Goal: Task Accomplishment & Management: Use online tool/utility

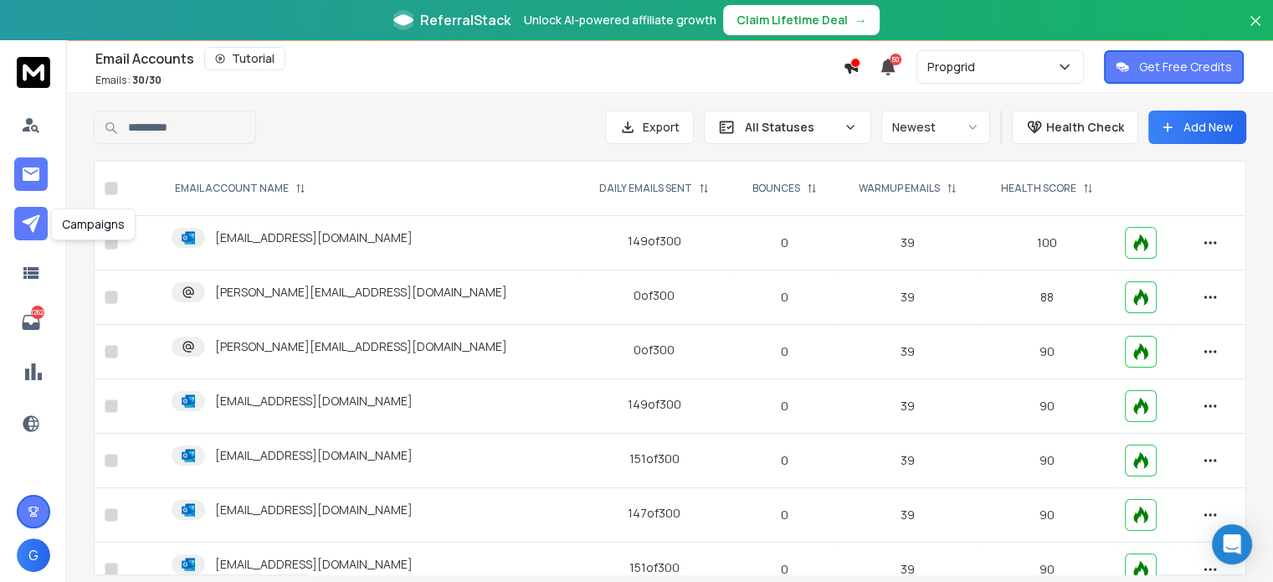
click at [23, 223] on icon at bounding box center [31, 224] width 18 height 18
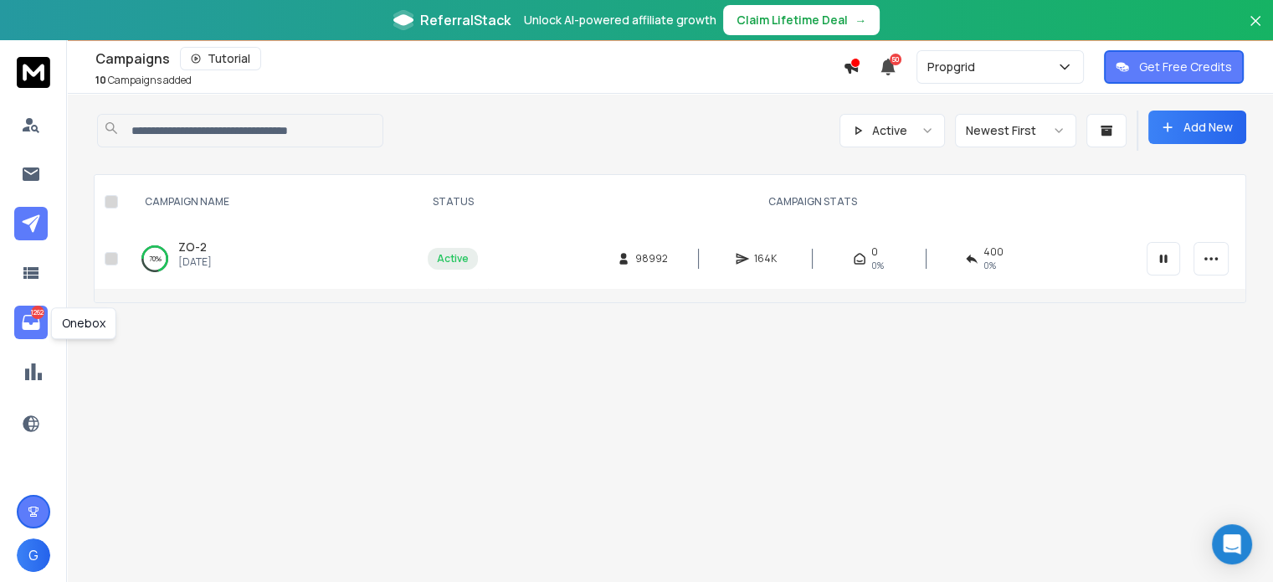
click at [31, 314] on p "1262" at bounding box center [37, 312] width 13 height 13
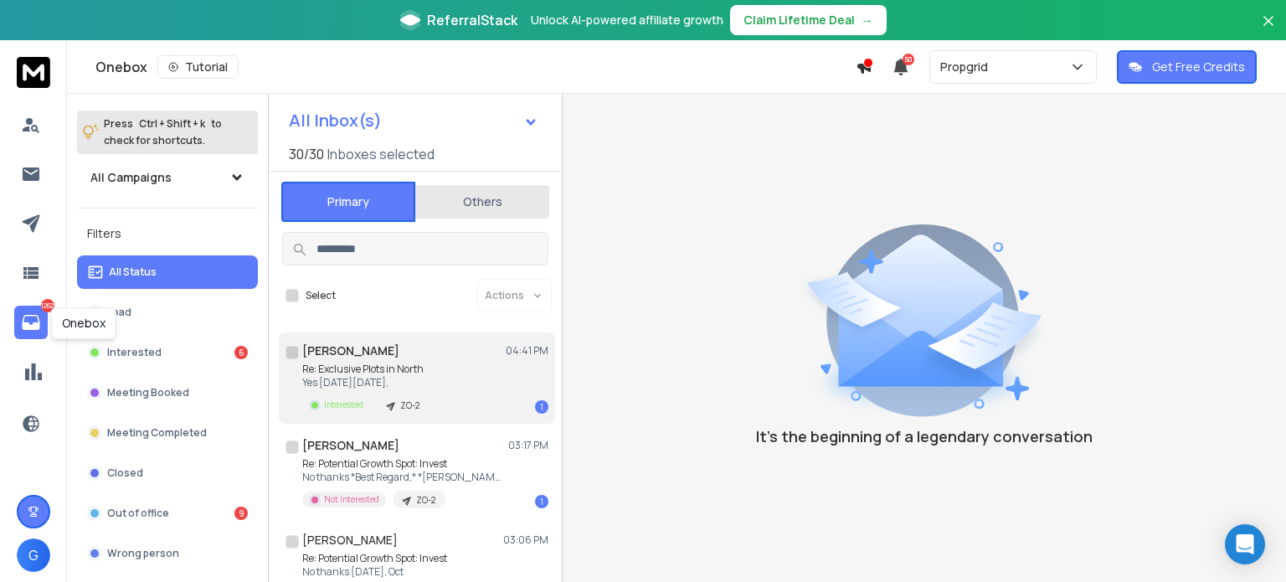
click at [398, 350] on h1 "[PERSON_NAME]" at bounding box center [350, 350] width 97 height 17
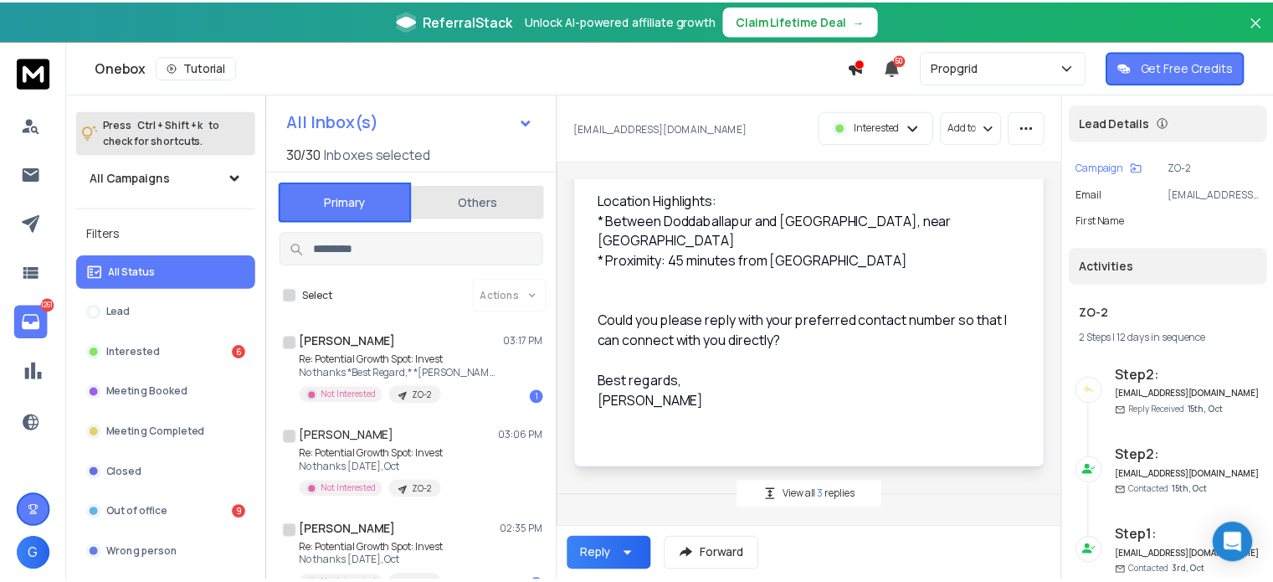
scroll to position [104, 0]
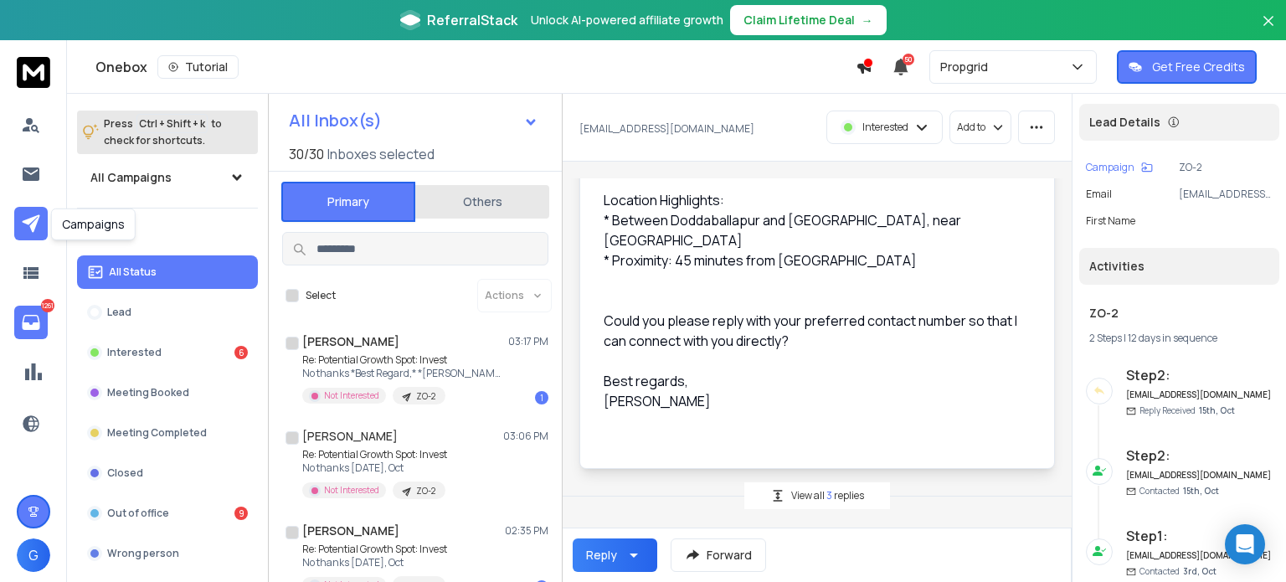
click at [40, 230] on link at bounding box center [30, 223] width 33 height 33
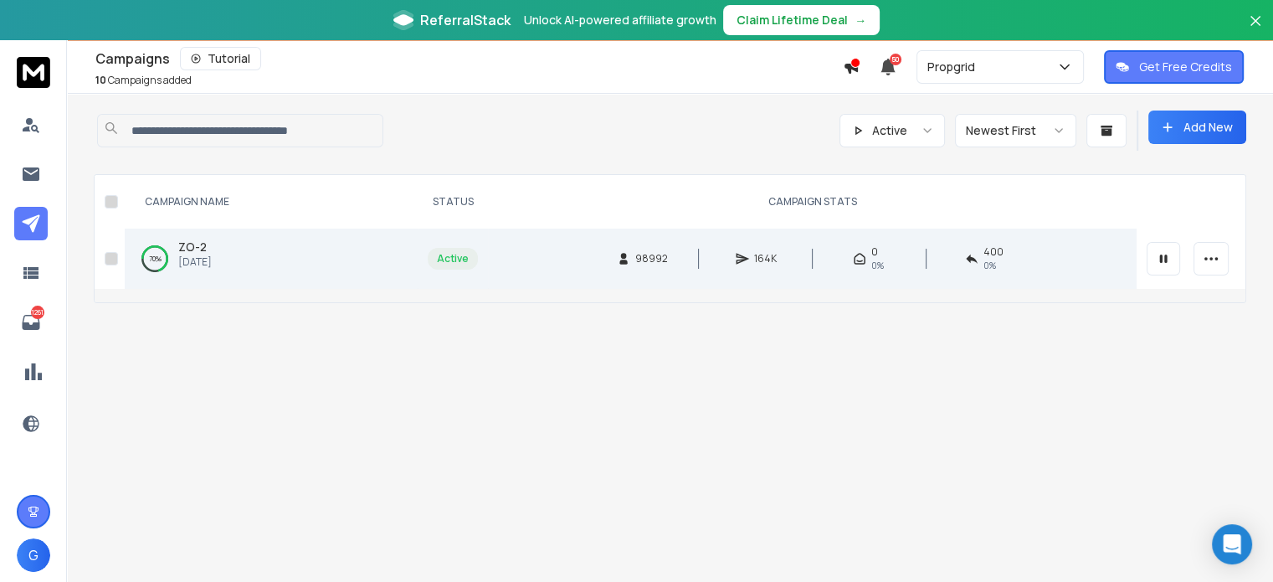
click at [793, 270] on div "98992 164K 0 0% 400 0 %" at bounding box center [813, 258] width 419 height 27
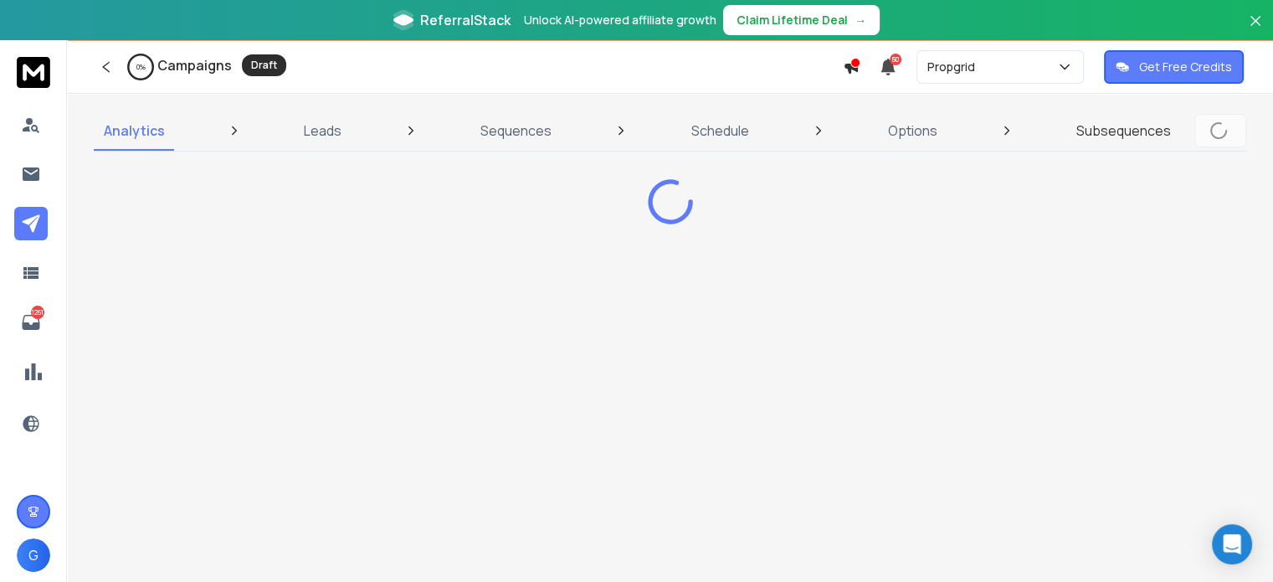
click at [1130, 136] on p "Subsequences" at bounding box center [1124, 131] width 95 height 20
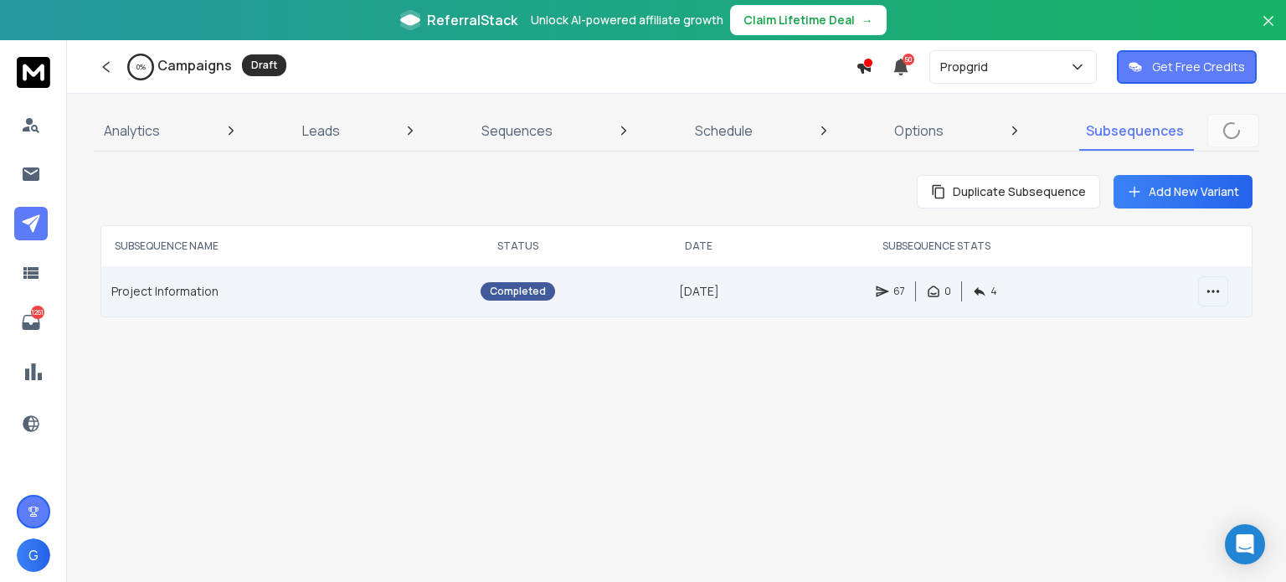
click at [629, 291] on td "[DATE]" at bounding box center [699, 291] width 141 height 50
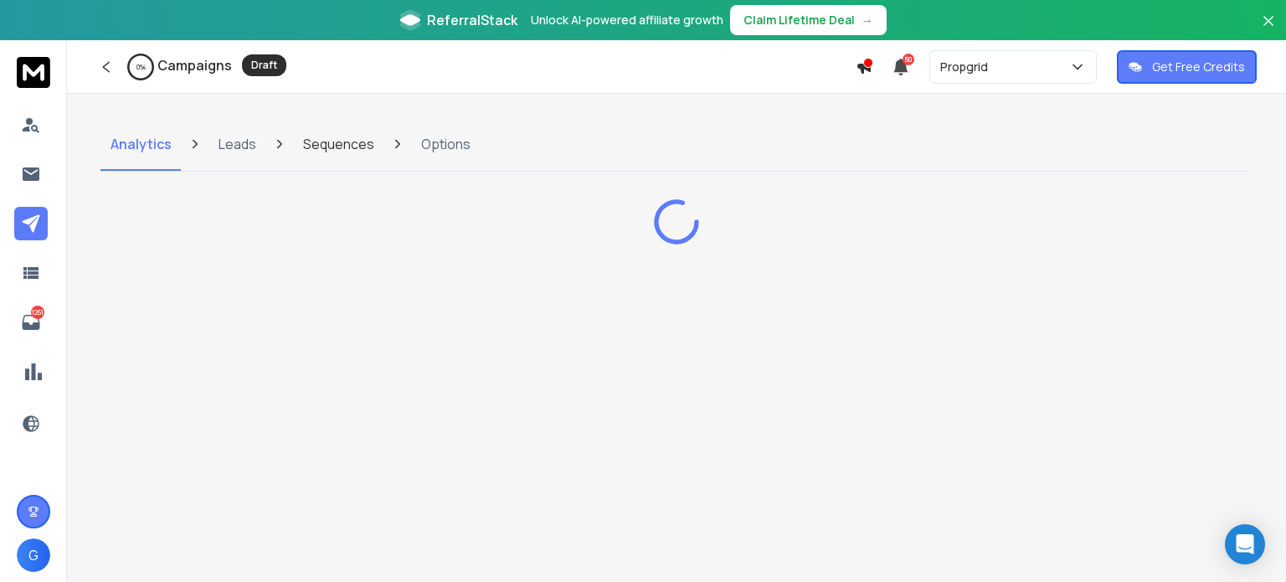
click at [337, 147] on p "Sequences" at bounding box center [338, 144] width 71 height 20
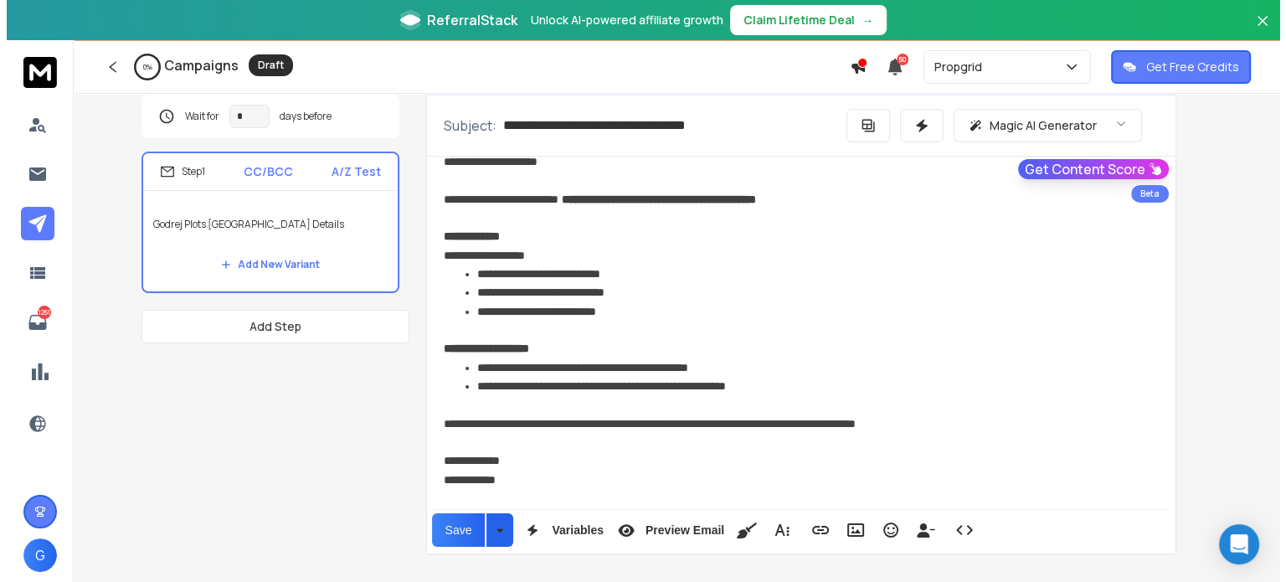
scroll to position [102, 0]
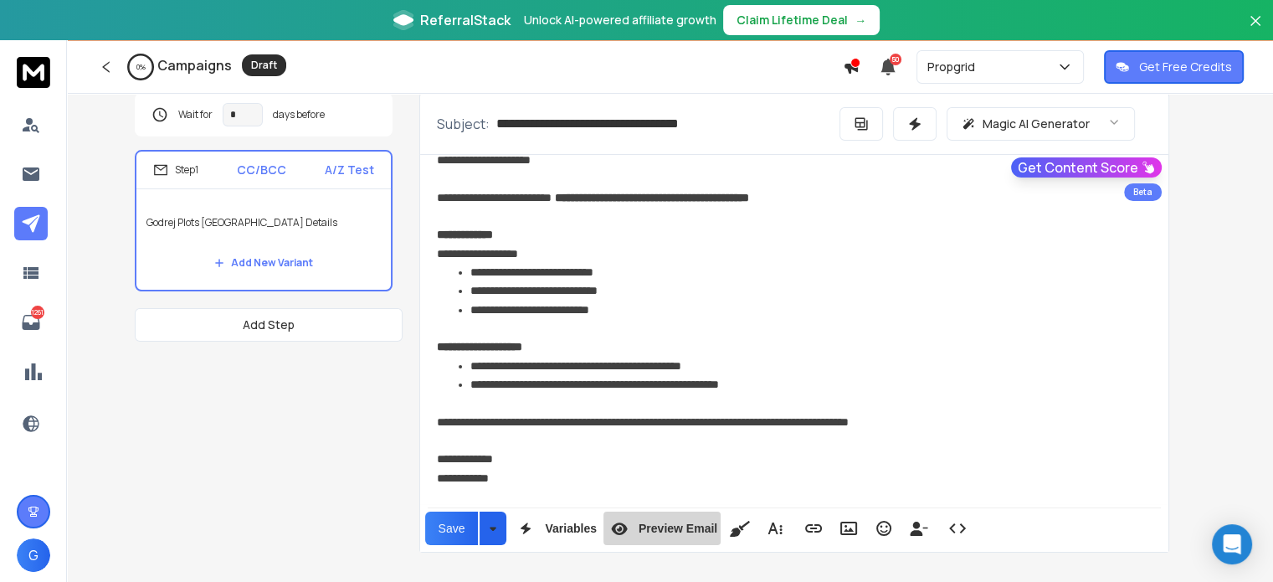
click at [697, 528] on span "Preview Email" at bounding box center [677, 529] width 85 height 14
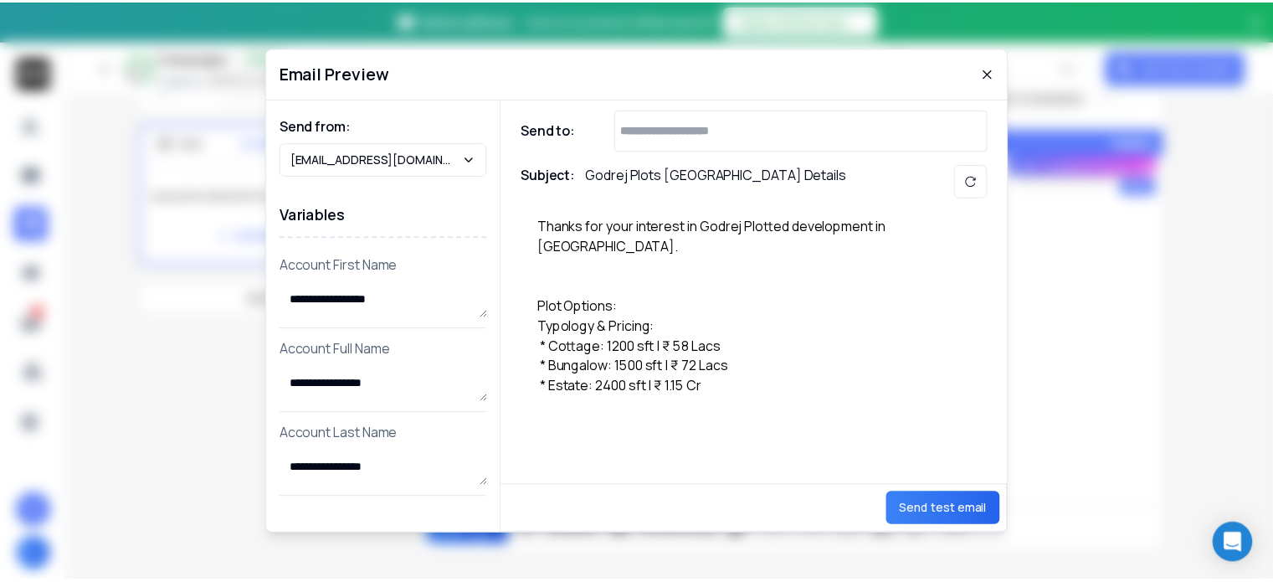
scroll to position [68, 0]
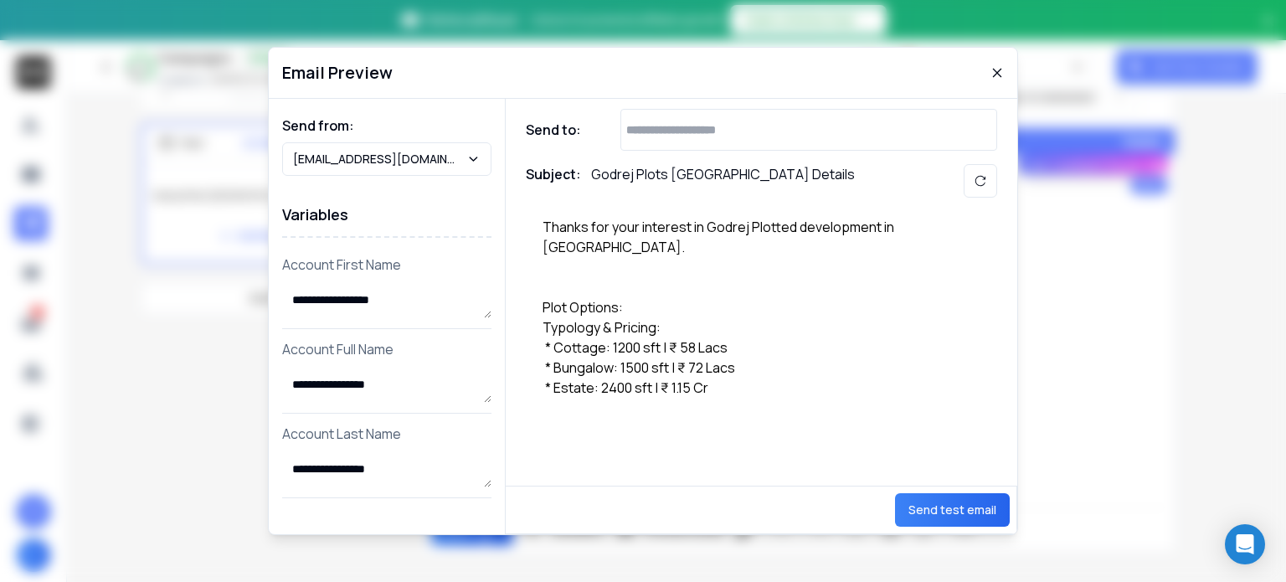
click at [995, 80] on div "Email Preview" at bounding box center [643, 73] width 748 height 50
click at [993, 69] on icon at bounding box center [997, 72] width 9 height 9
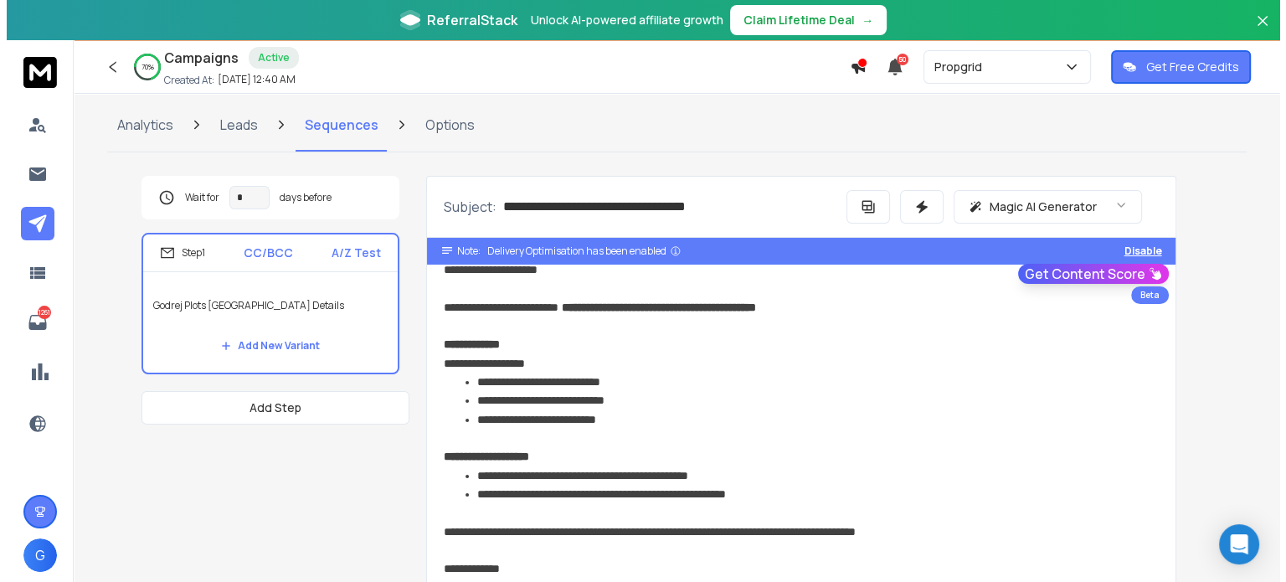
scroll to position [129, 0]
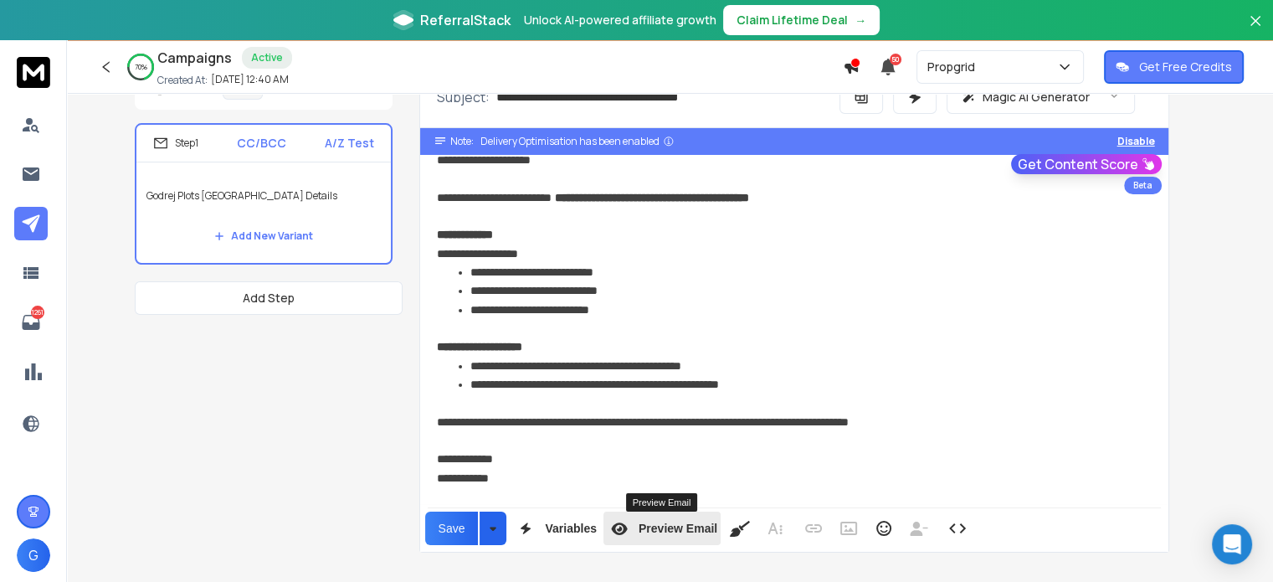
click at [673, 528] on span "Preview Email" at bounding box center [677, 529] width 85 height 14
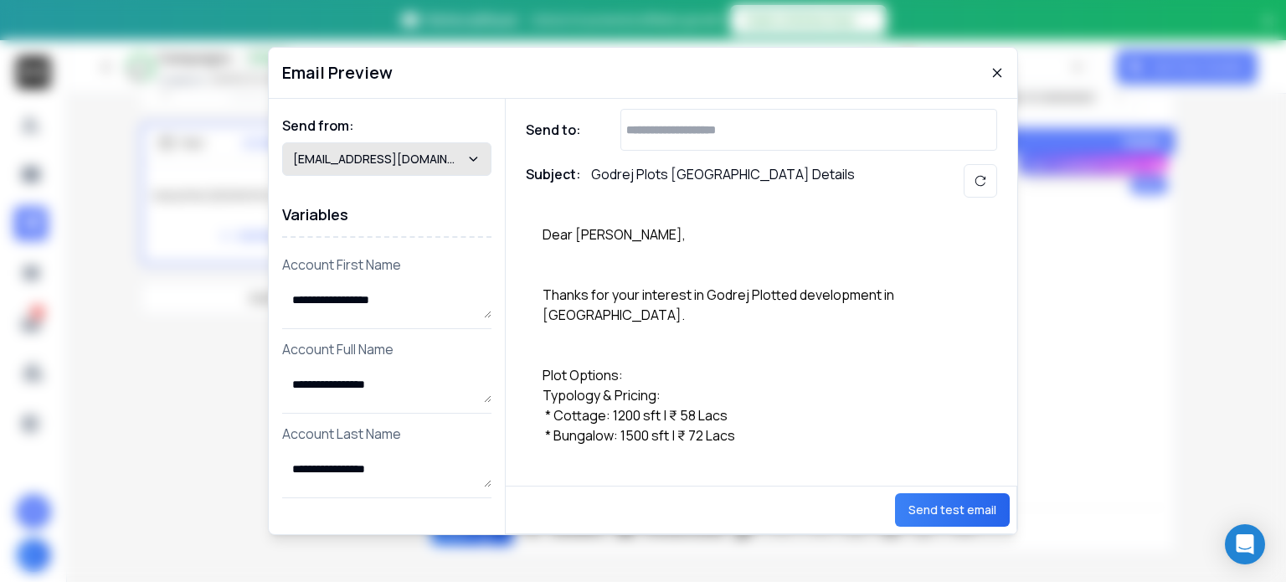
click at [407, 143] on button "[EMAIL_ADDRESS][DOMAIN_NAME]" at bounding box center [386, 158] width 209 height 33
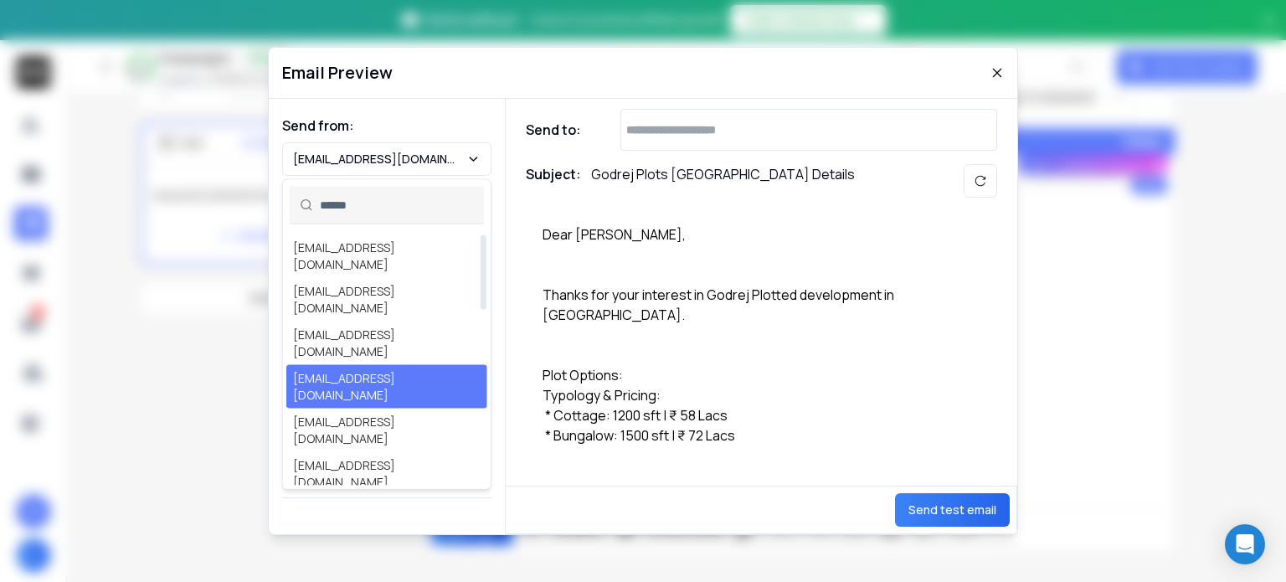
click at [386, 365] on div "[EMAIL_ADDRESS][DOMAIN_NAME]" at bounding box center [386, 387] width 201 height 44
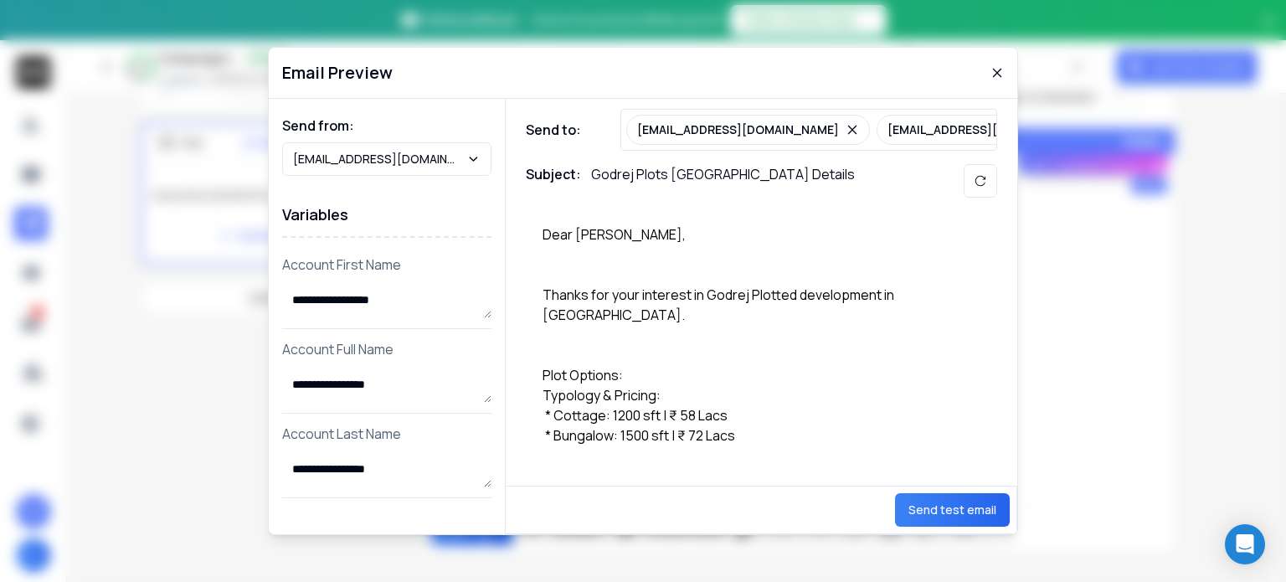
click at [978, 511] on button "Send test email" at bounding box center [952, 509] width 115 height 33
drag, startPoint x: 419, startPoint y: 376, endPoint x: 195, endPoint y: 364, distance: 223.8
click at [193, 362] on div "**********" at bounding box center [643, 291] width 1286 height 522
click at [1119, 246] on div "**********" at bounding box center [643, 291] width 1286 height 522
click at [1001, 68] on icon at bounding box center [996, 72] width 13 height 13
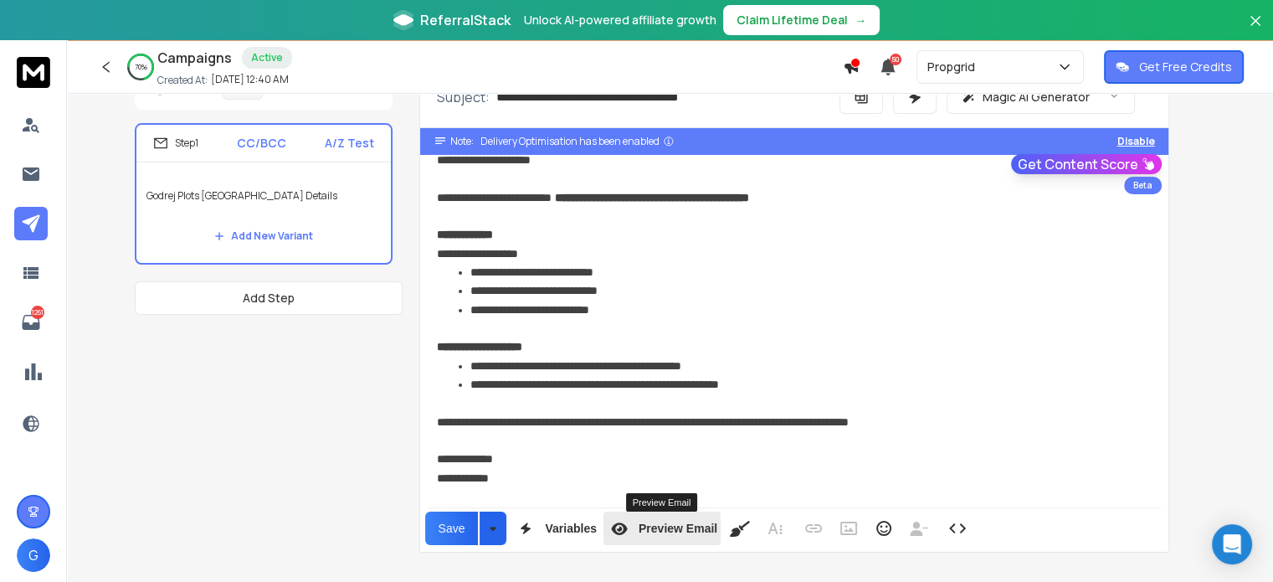
click at [661, 531] on span "Preview Email" at bounding box center [677, 529] width 85 height 14
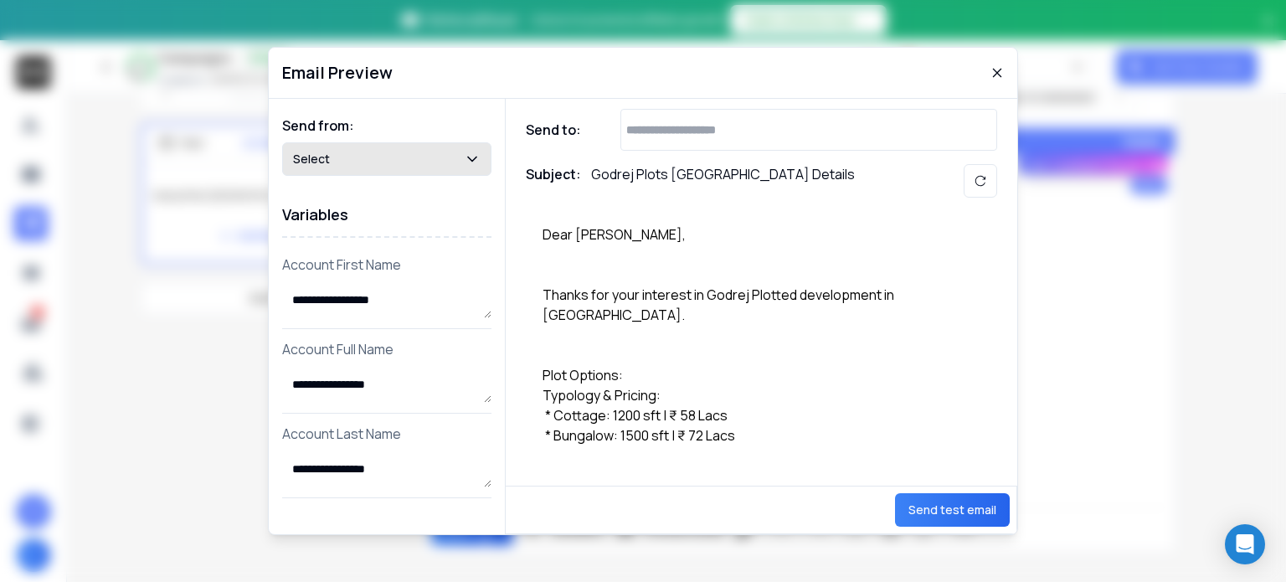
click at [415, 167] on button "Select" at bounding box center [386, 158] width 209 height 33
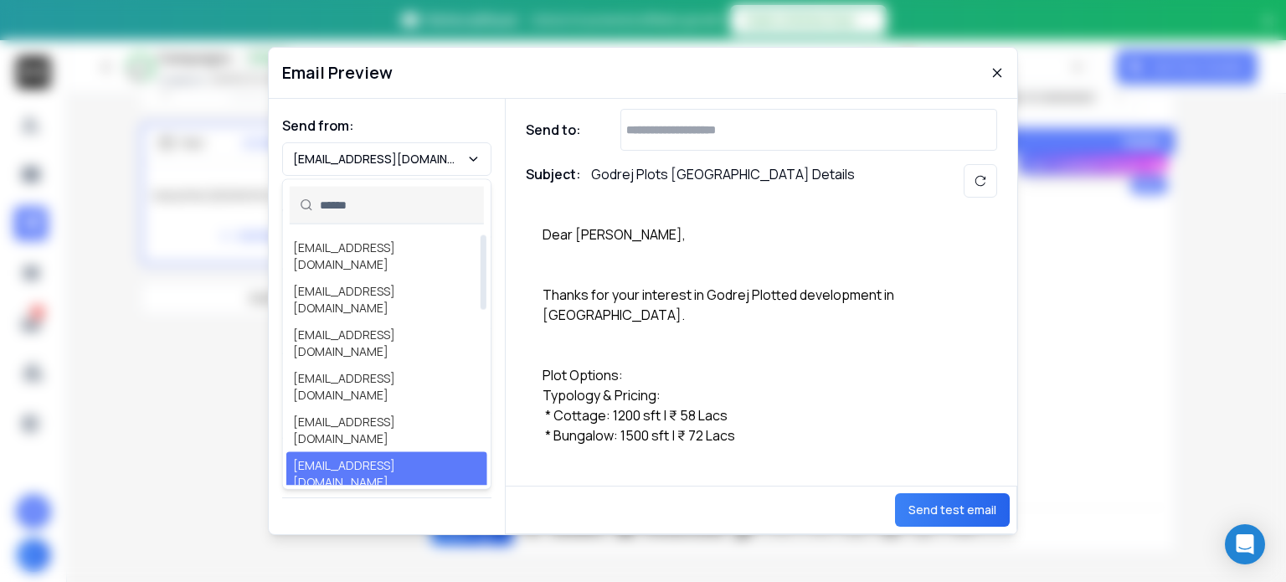
click at [374, 457] on div "[EMAIL_ADDRESS][DOMAIN_NAME]" at bounding box center [387, 473] width 188 height 33
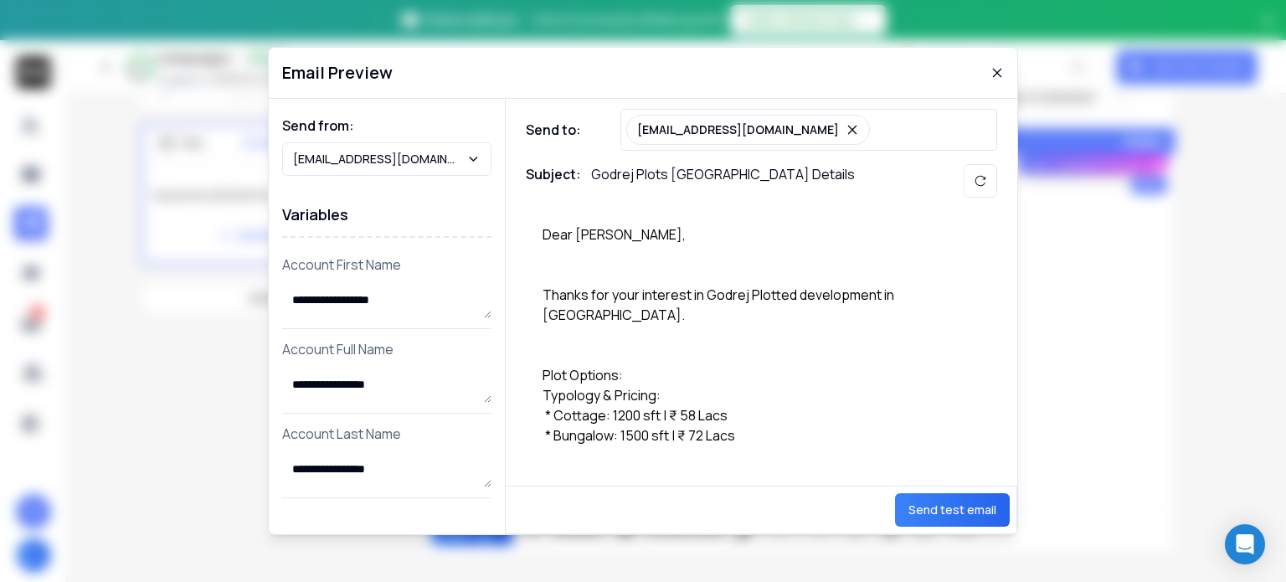
click at [951, 518] on button "Send test email" at bounding box center [952, 509] width 115 height 33
